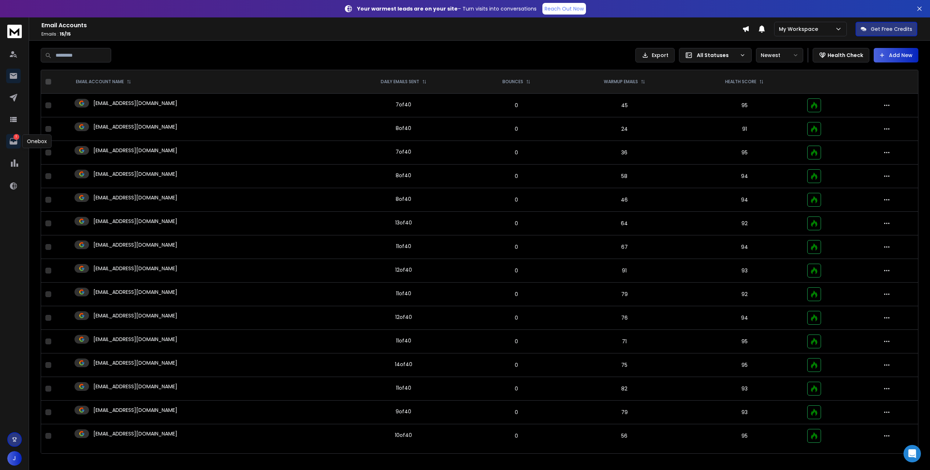
click at [17, 140] on icon at bounding box center [13, 141] width 9 height 9
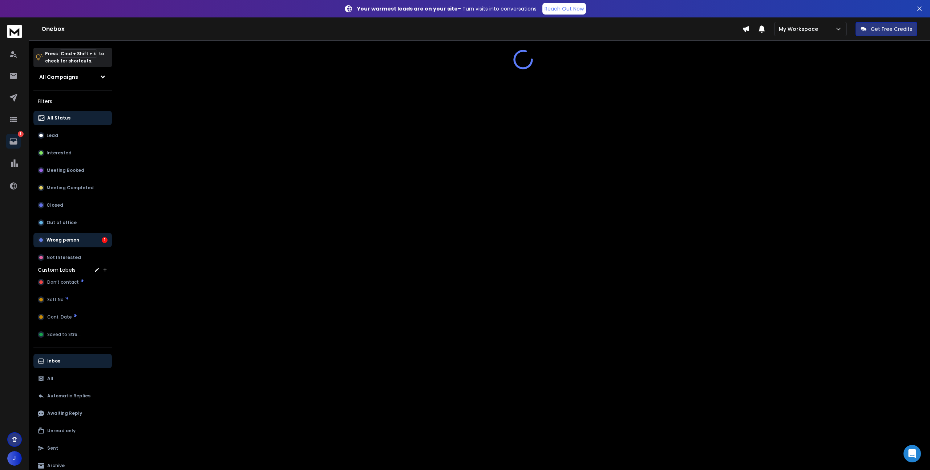
click at [81, 238] on button "Wrong person 1" at bounding box center [72, 240] width 78 height 15
click at [15, 98] on icon at bounding box center [13, 98] width 8 height 8
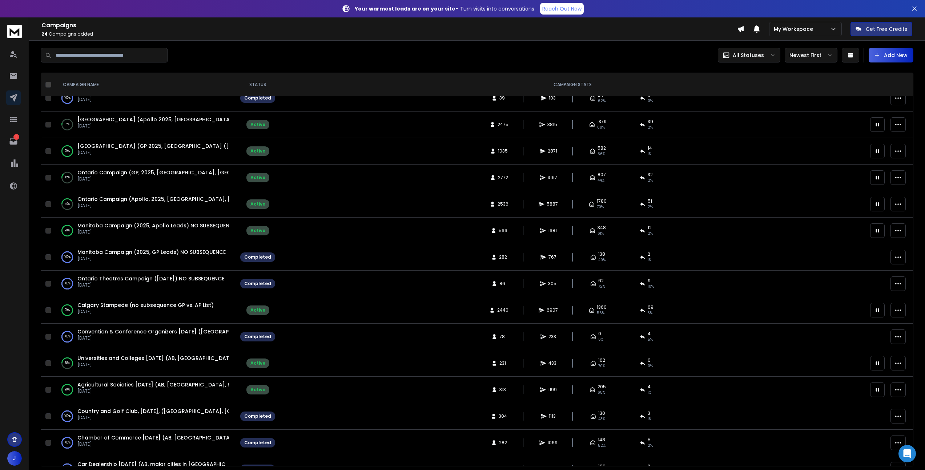
scroll to position [185, 0]
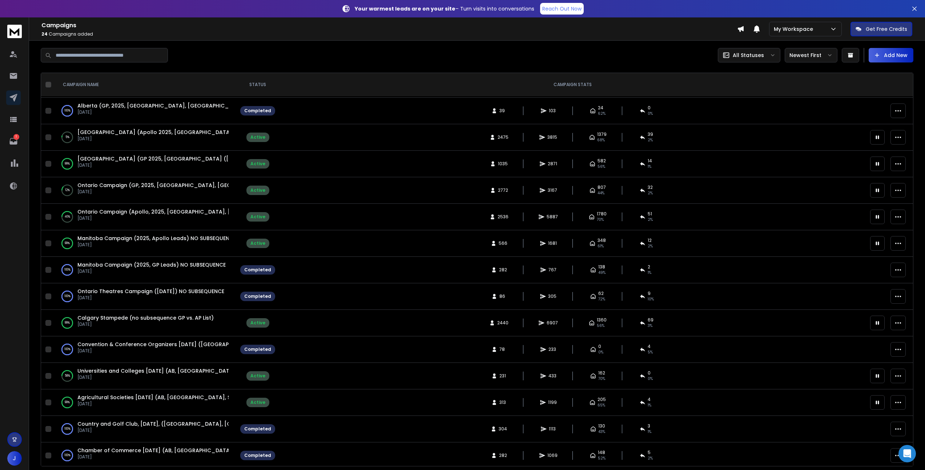
click at [190, 133] on span "[GEOGRAPHIC_DATA] (Apollo 2025, [GEOGRAPHIC_DATA] ([GEOGRAPHIC_DATA], [GEOGRAPH…" at bounding box center [399, 132] width 644 height 7
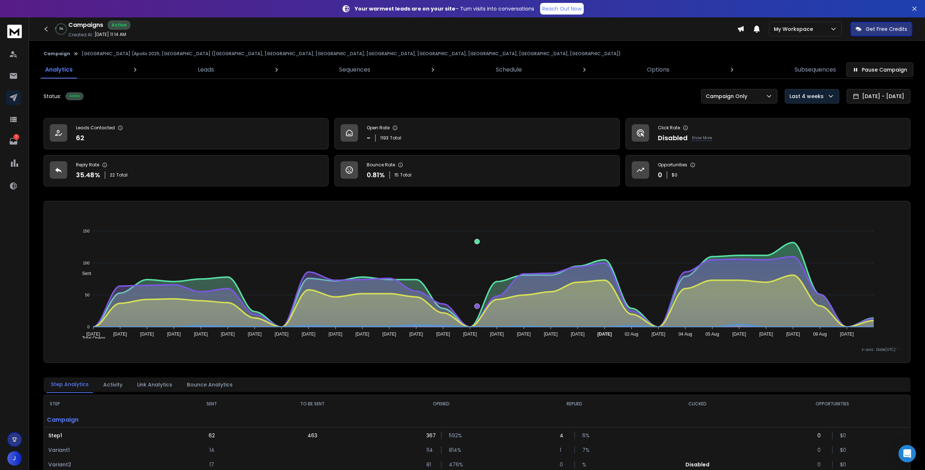
click at [799, 97] on p "Last 4 weeks" at bounding box center [807, 96] width 37 height 7
click at [798, 169] on div "Last 3 months" at bounding box center [793, 169] width 36 height 7
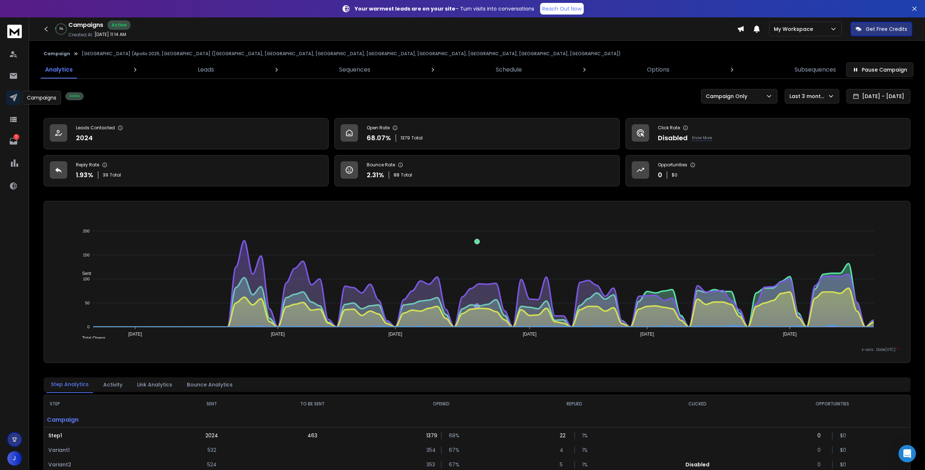
click at [18, 101] on link at bounding box center [13, 97] width 15 height 15
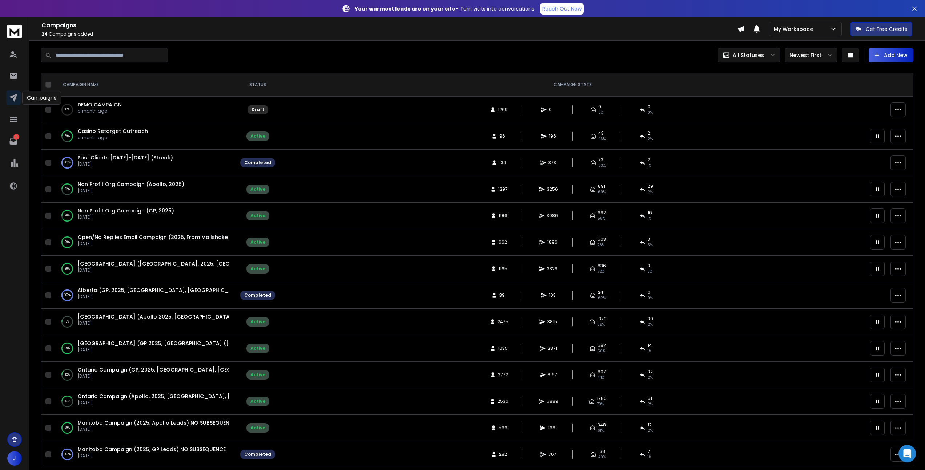
click at [167, 320] on p "[DATE]" at bounding box center [152, 323] width 151 height 6
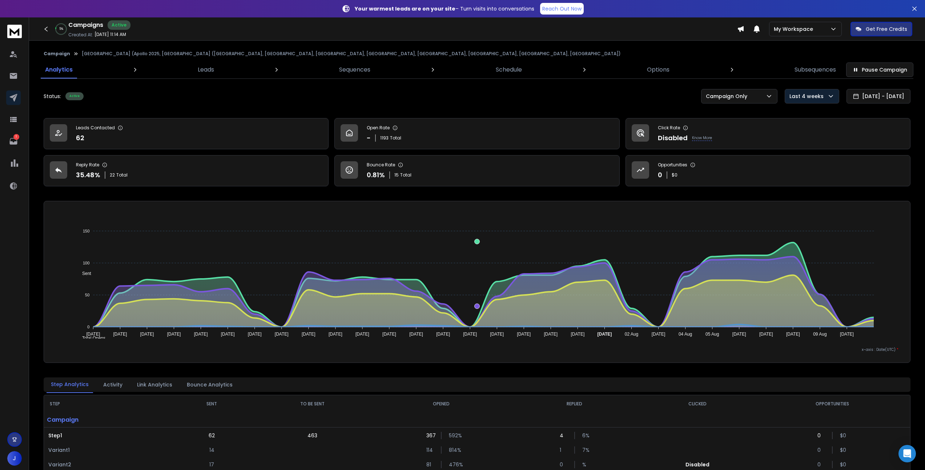
click at [798, 96] on p "Last 4 weeks" at bounding box center [807, 96] width 37 height 7
click at [800, 171] on div "Last 3 months" at bounding box center [793, 169] width 36 height 7
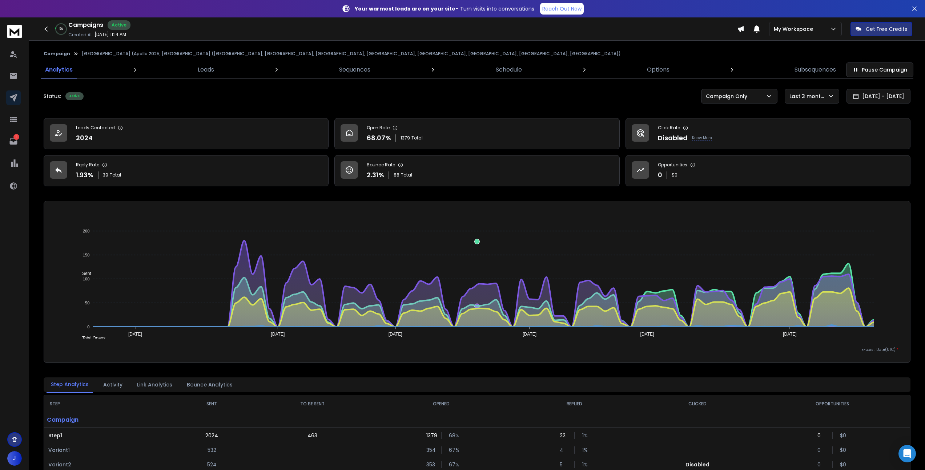
scroll to position [129, 0]
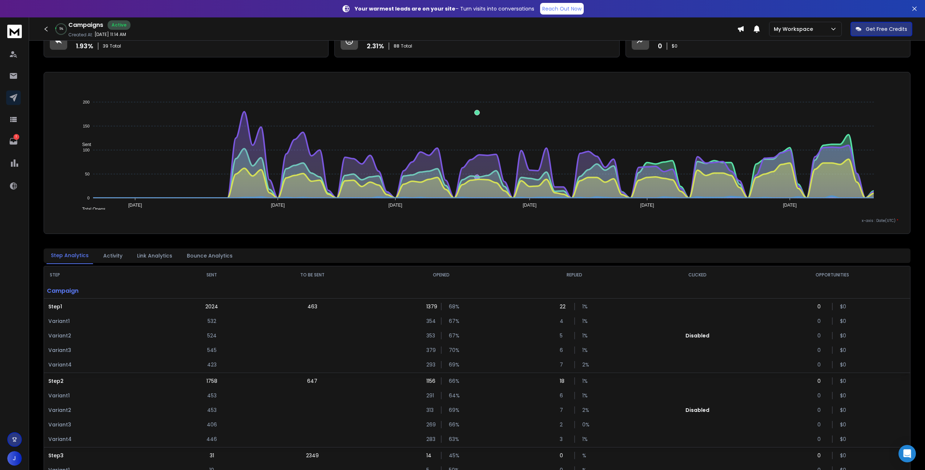
click at [200, 259] on button "Bounce Analytics" at bounding box center [209, 256] width 55 height 16
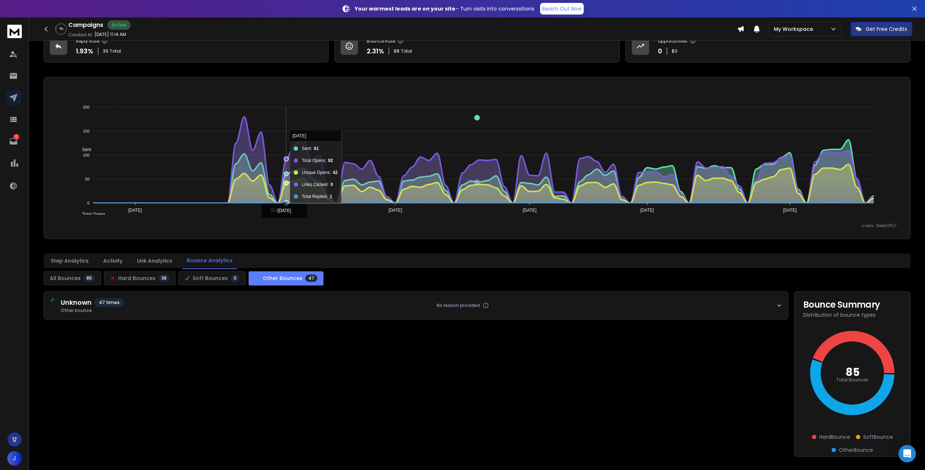
scroll to position [124, 0]
click at [288, 183] on div "Leads Contacted 2024 Open Rate 68.07 % 1379 Total Click Rate Disabled Know More…" at bounding box center [477, 227] width 867 height 466
click at [149, 280] on span "Hard Bounces" at bounding box center [136, 278] width 37 height 7
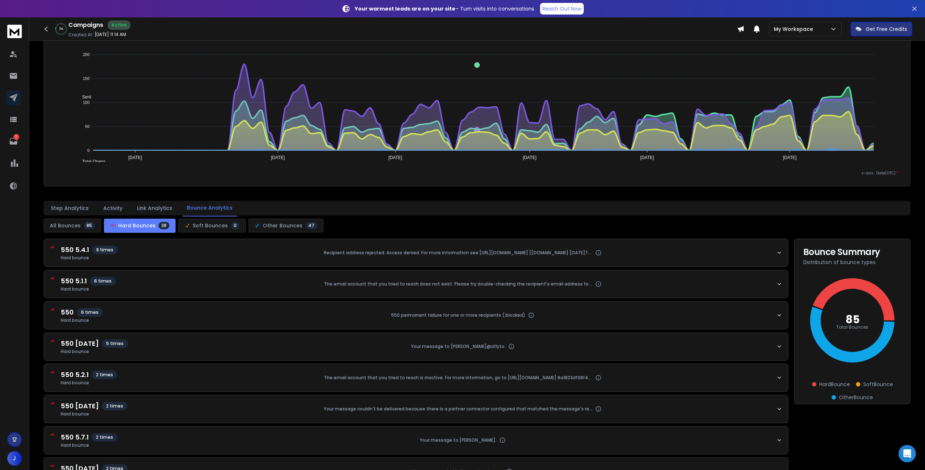
scroll to position [199, 0]
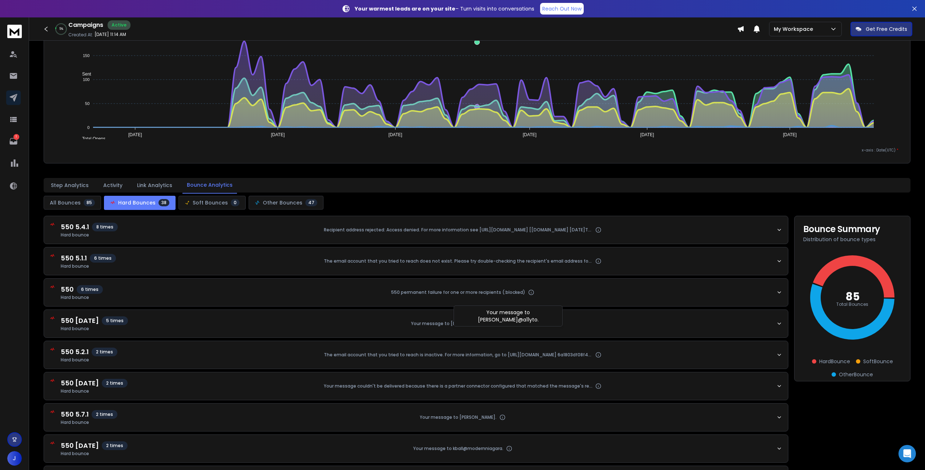
click at [508, 324] on icon "button" at bounding box center [511, 324] width 6 height 6
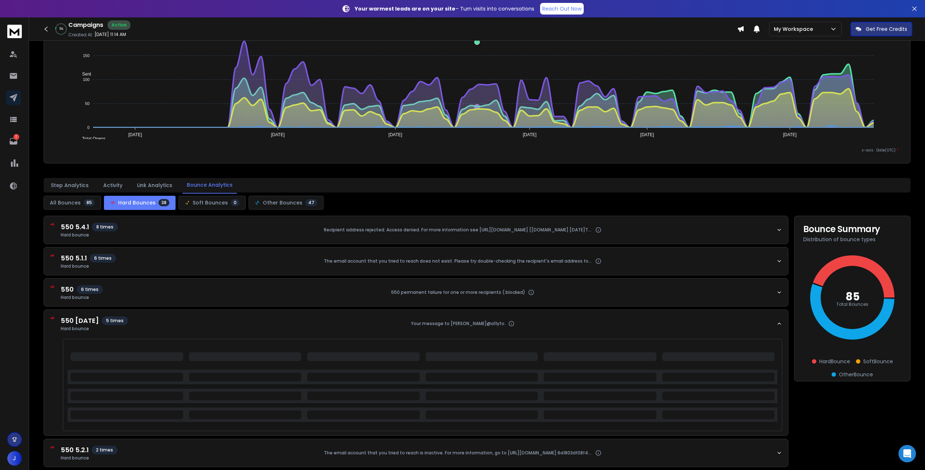
click at [508, 324] on icon "button" at bounding box center [511, 324] width 6 height 6
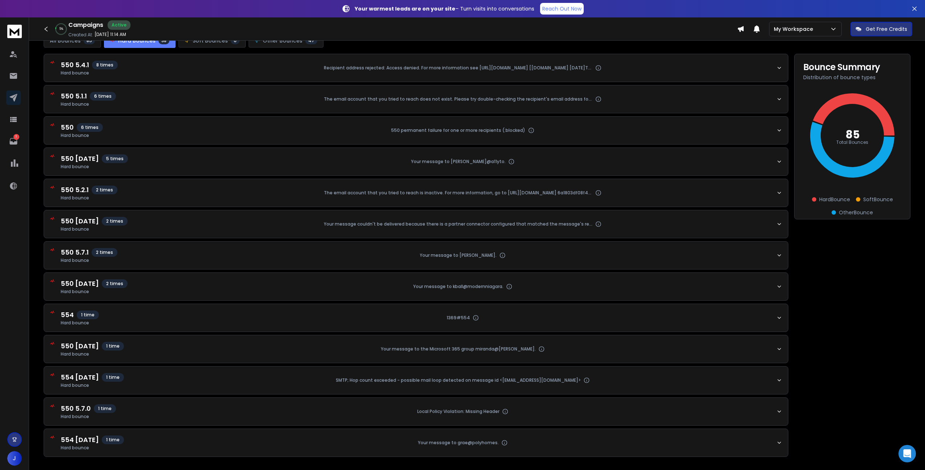
scroll to position [0, 0]
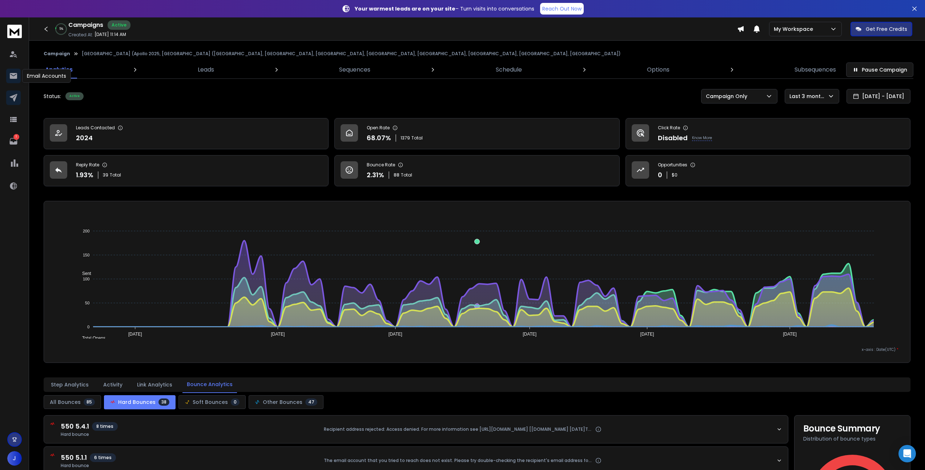
click at [17, 82] on link at bounding box center [13, 76] width 15 height 15
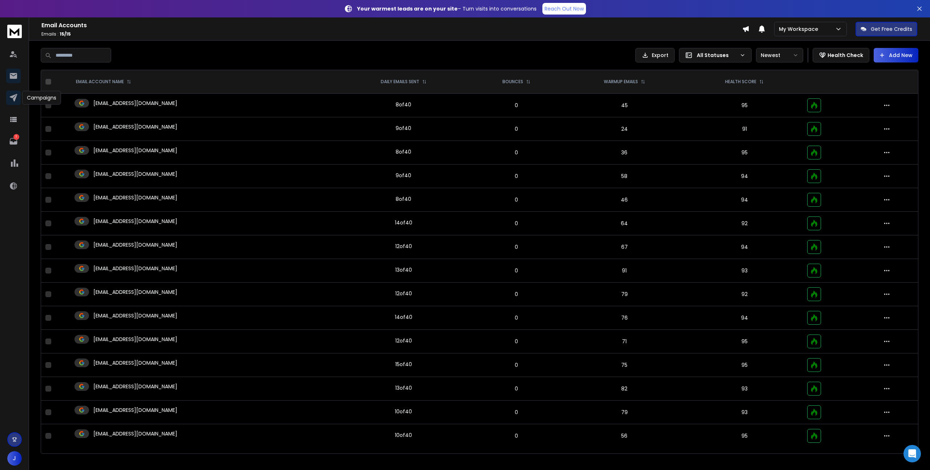
click at [18, 98] on link at bounding box center [13, 97] width 15 height 15
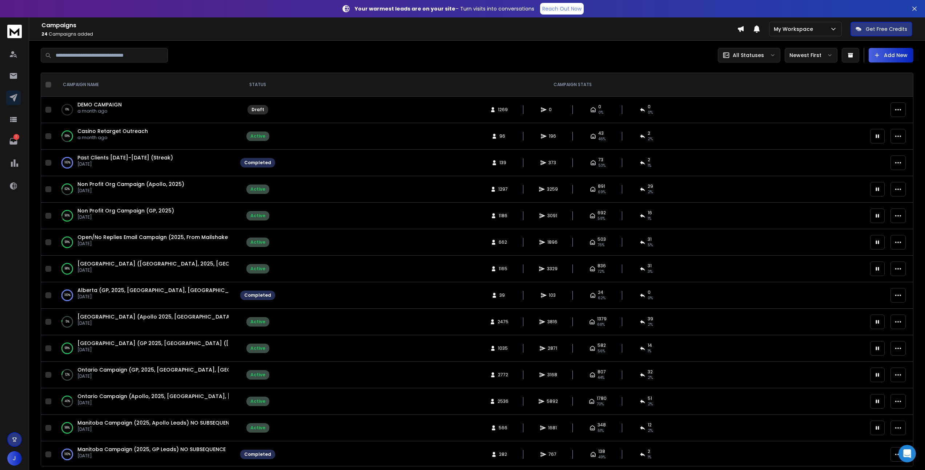
click at [174, 287] on span "Alberta (GP, 2025, [GEOGRAPHIC_DATA], [GEOGRAPHIC_DATA], [GEOGRAPHIC_DATA], [GE…" at bounding box center [306, 290] width 459 height 7
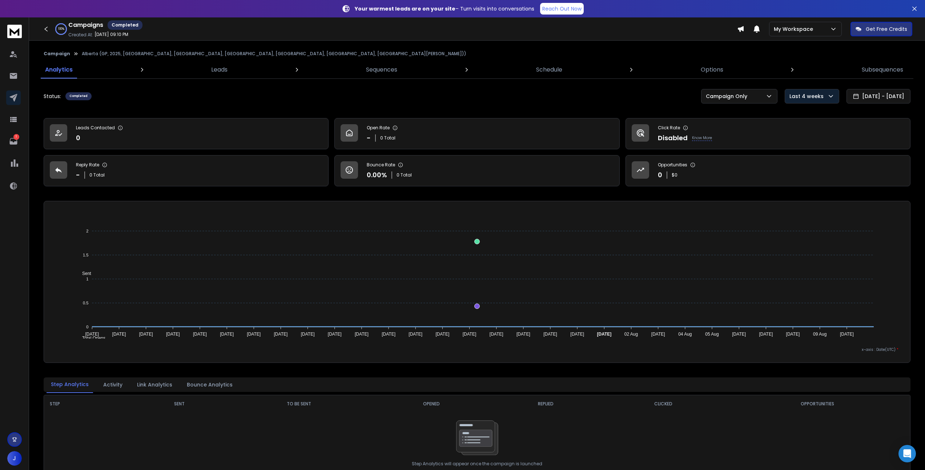
click at [789, 96] on p "Last 4 weeks" at bounding box center [807, 96] width 37 height 7
click at [784, 180] on div "Last 6 months" at bounding box center [793, 181] width 36 height 7
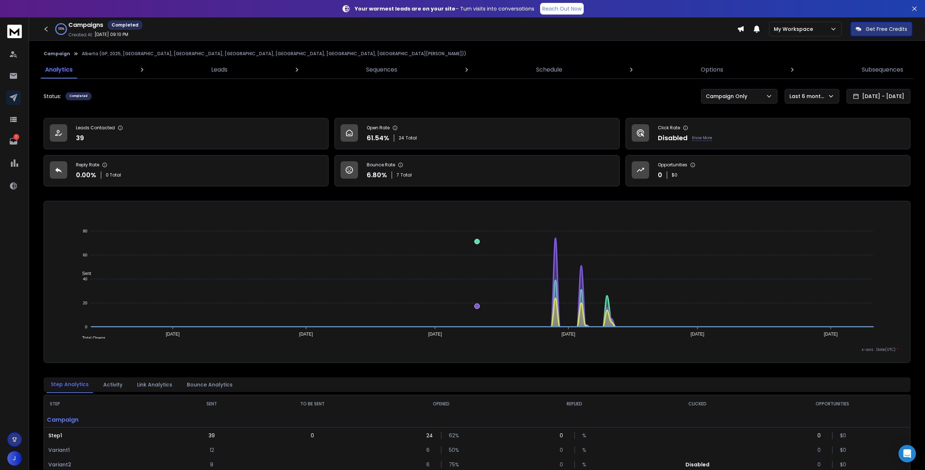
click at [397, 100] on div "Status: Completed Campaign Only Last 6 months [DATE] - [DATE]" at bounding box center [477, 96] width 867 height 15
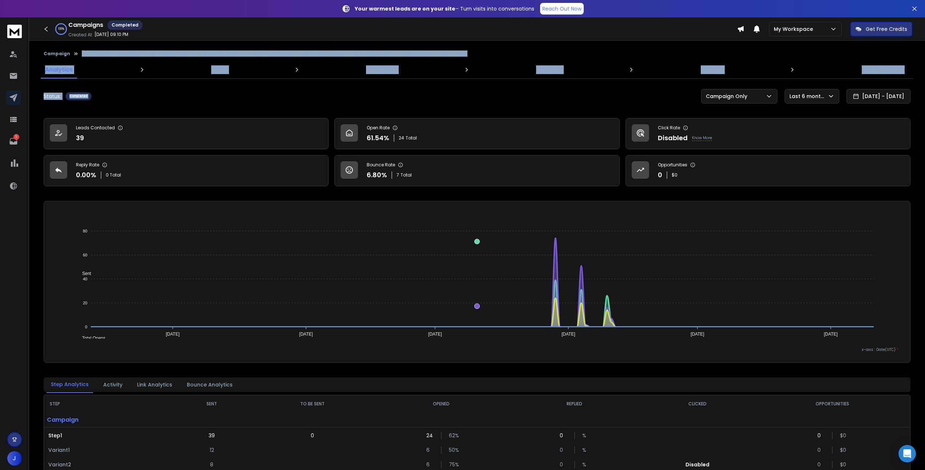
click at [656, 47] on div "Campaign Alberta (GP, 2025, [GEOGRAPHIC_DATA], [GEOGRAPHIC_DATA], [GEOGRAPHIC_D…" at bounding box center [477, 353] width 896 height 624
click at [16, 73] on icon at bounding box center [13, 76] width 7 height 6
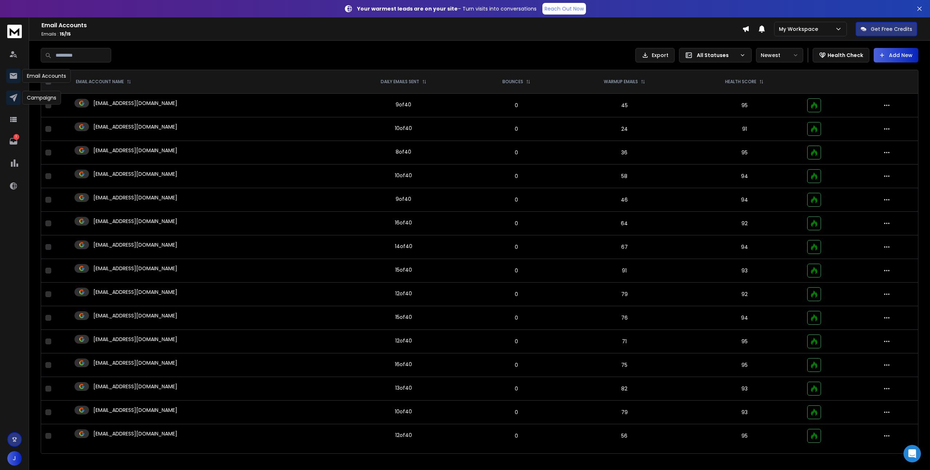
click at [10, 96] on icon at bounding box center [13, 97] width 9 height 9
